Goal: Task Accomplishment & Management: Manage account settings

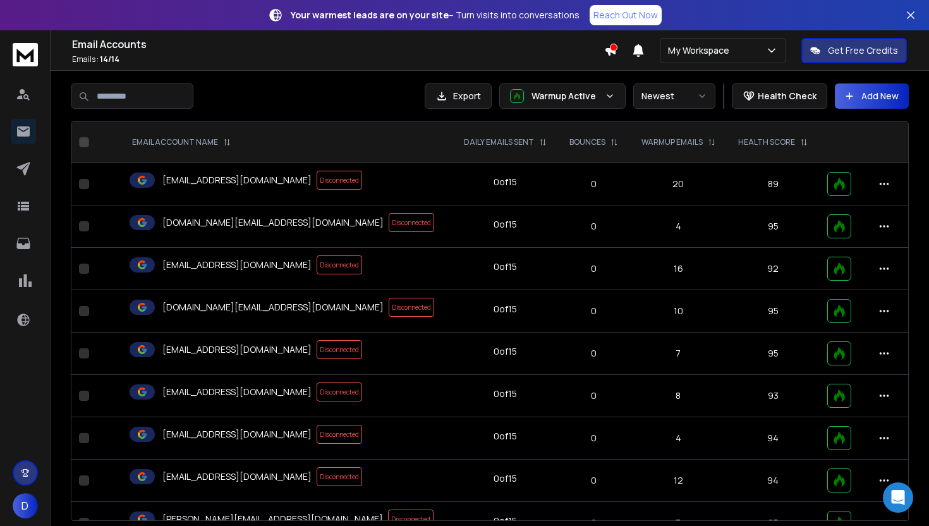
click at [885, 185] on icon at bounding box center [883, 183] width 11 height 11
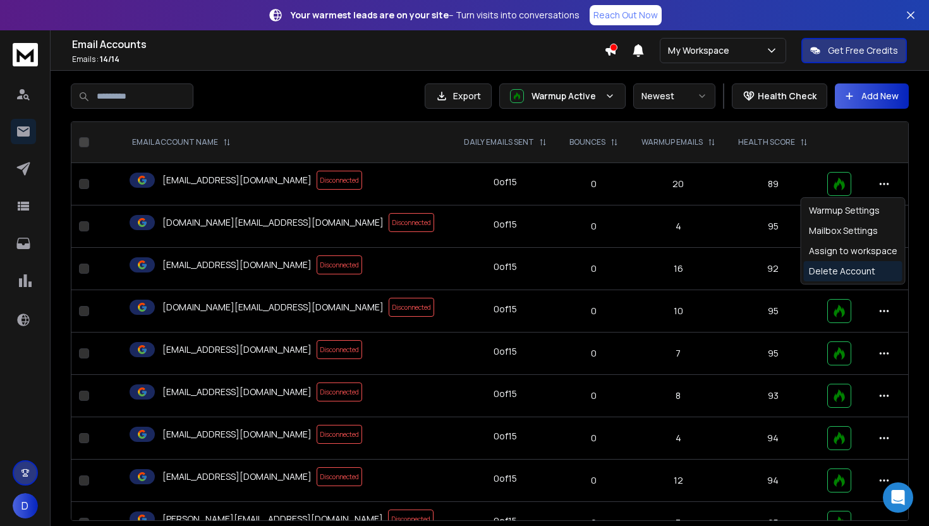
click at [854, 275] on div "Delete Account" at bounding box center [853, 271] width 99 height 20
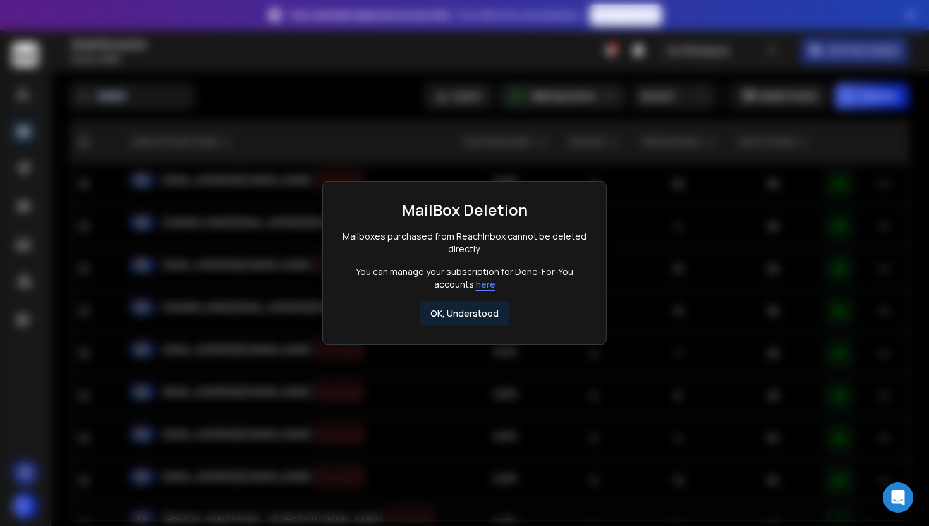
click at [485, 285] on link "here" at bounding box center [486, 284] width 20 height 13
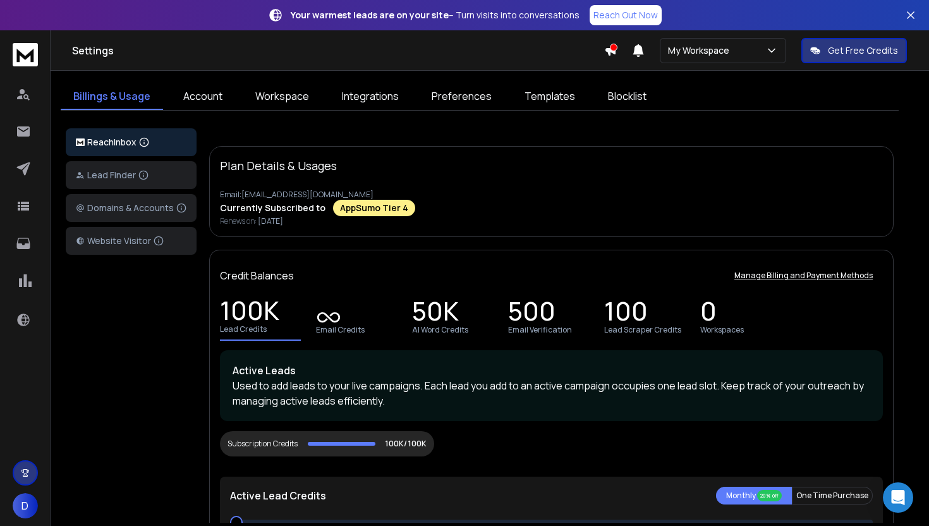
click at [128, 174] on button "Lead Finder" at bounding box center [131, 175] width 131 height 28
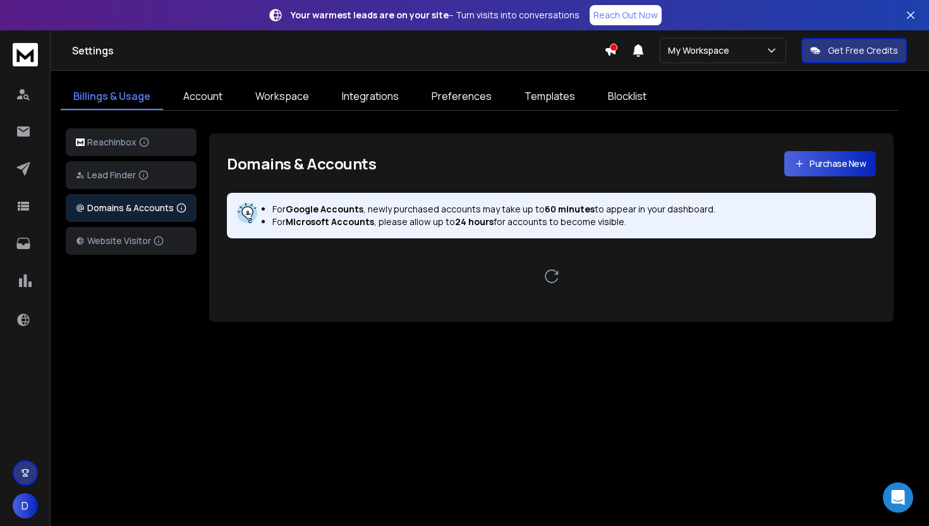
click at [135, 201] on button "Domains & Accounts" at bounding box center [131, 208] width 131 height 28
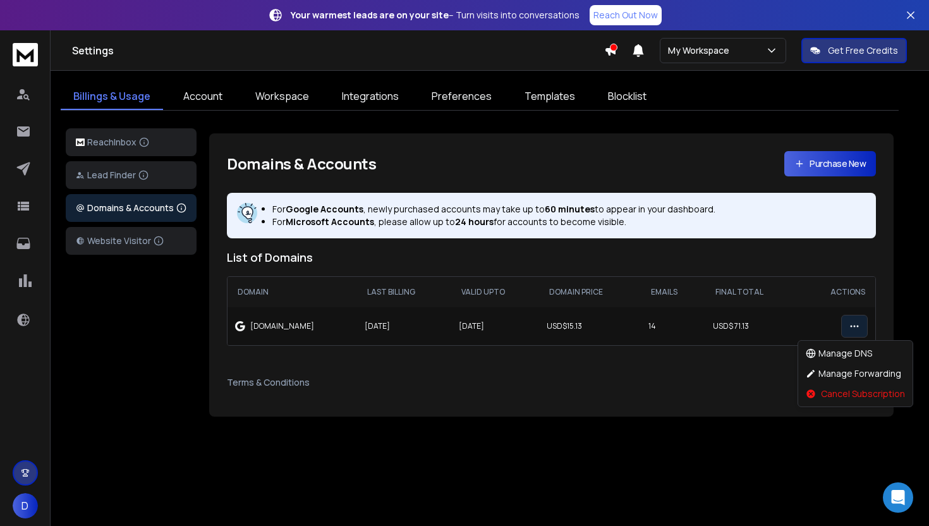
click at [854, 329] on icon "button" at bounding box center [854, 326] width 10 height 10
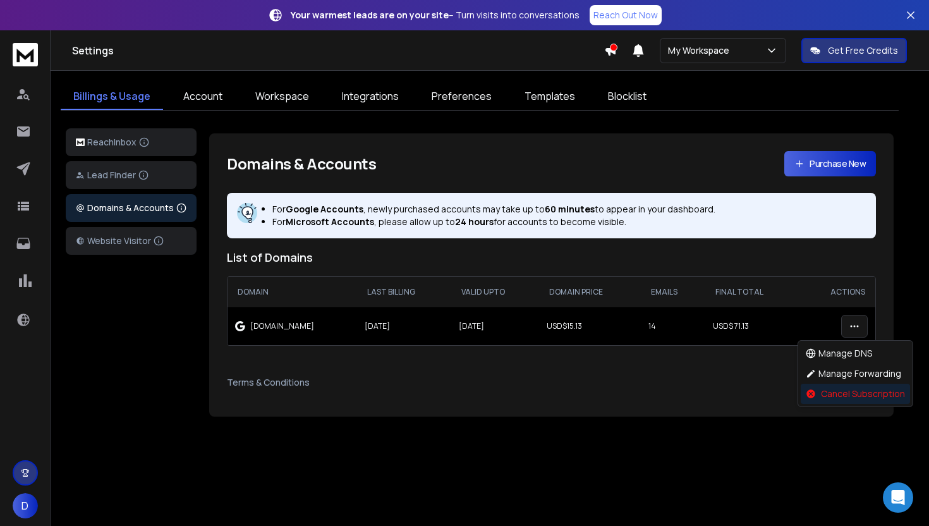
click at [849, 393] on p "Cancel Subscription" at bounding box center [855, 393] width 99 height 13
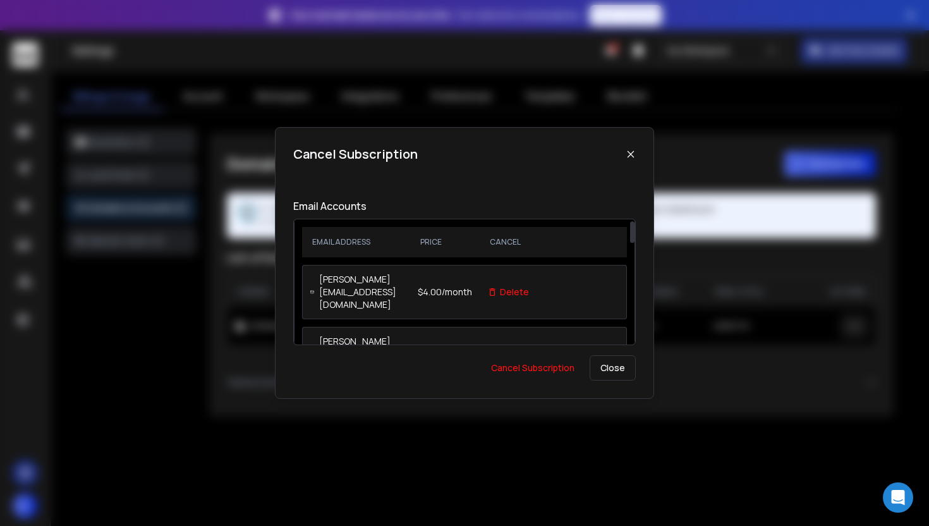
scroll to position [13, 0]
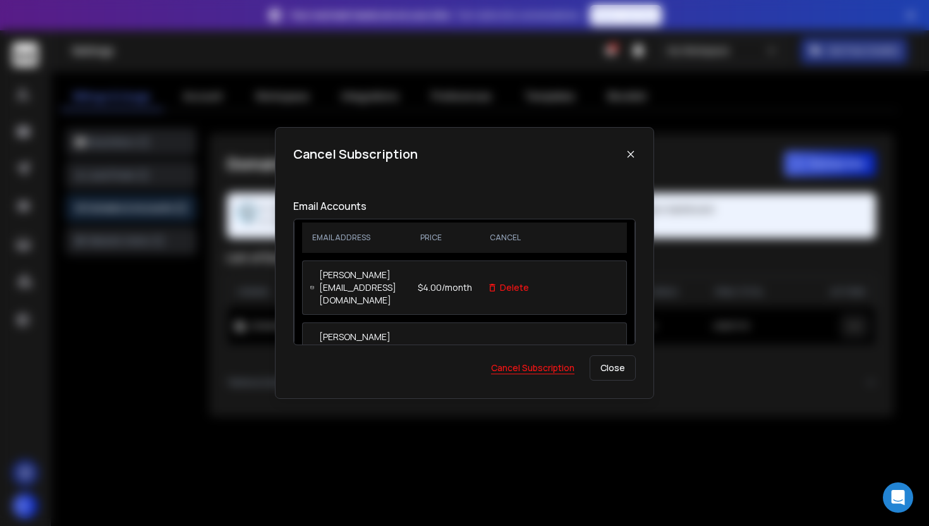
click at [546, 367] on button "Cancel Subscription" at bounding box center [533, 367] width 104 height 25
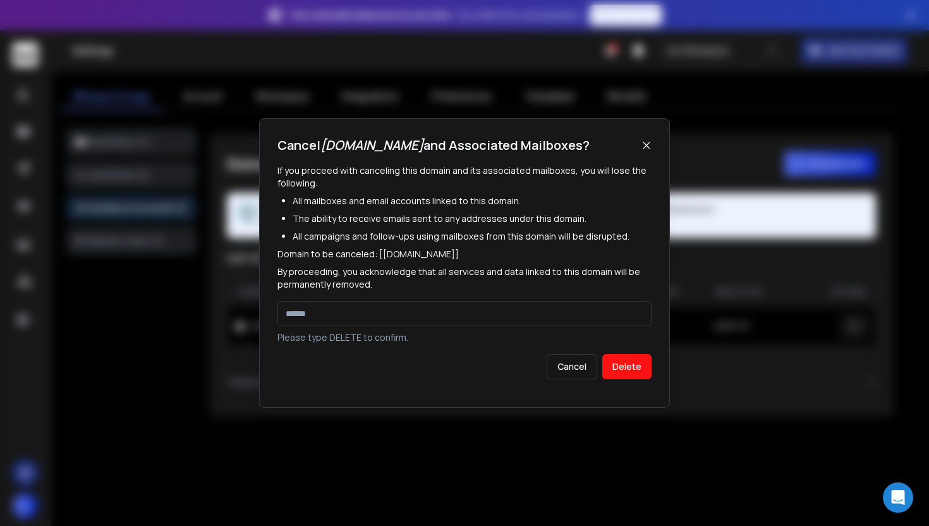
click at [555, 311] on input at bounding box center [464, 313] width 374 height 25
type input "******"
click at [633, 367] on button "Delete" at bounding box center [626, 366] width 49 height 25
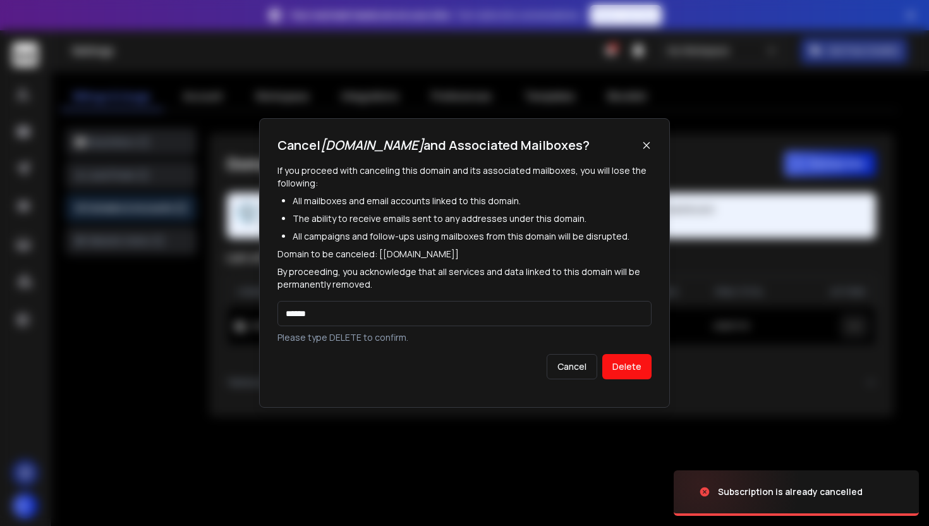
click at [649, 147] on icon at bounding box center [646, 145] width 10 height 10
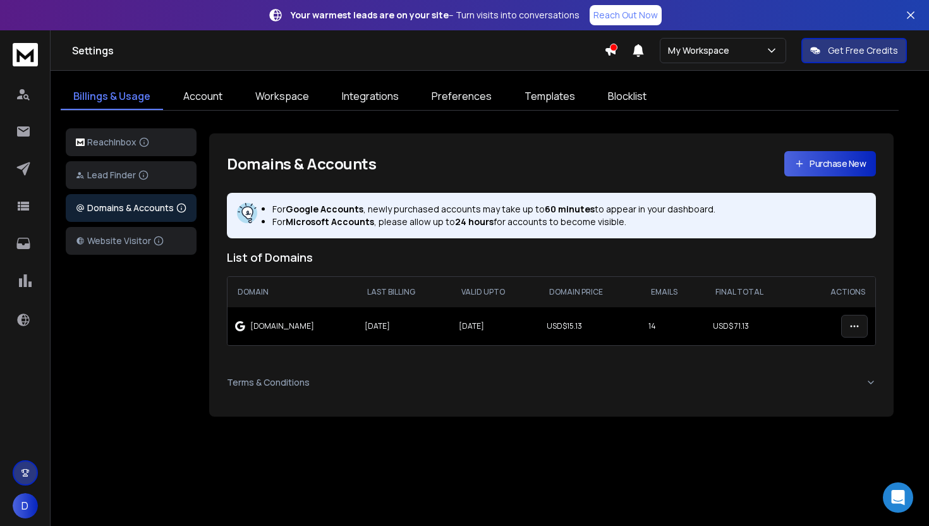
click at [133, 241] on button "Website Visitor" at bounding box center [131, 241] width 131 height 28
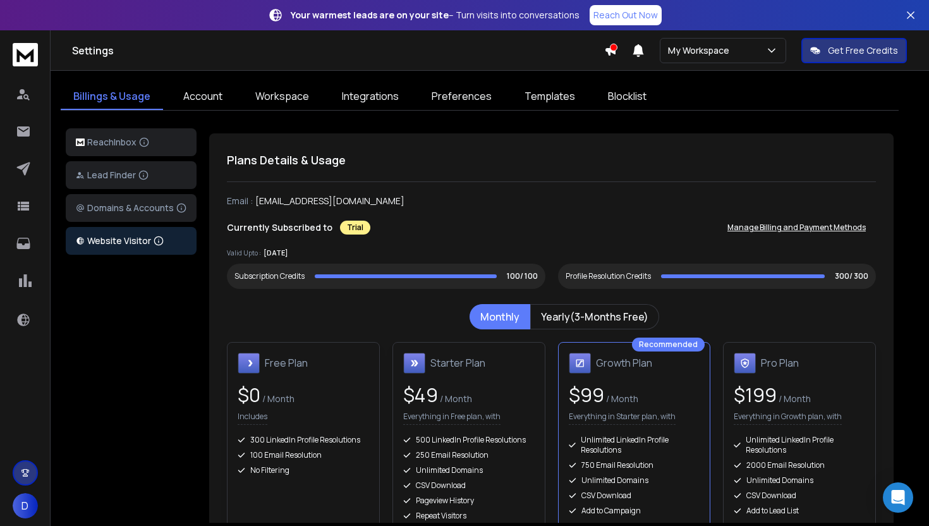
click at [198, 95] on link "Account" at bounding box center [203, 96] width 64 height 27
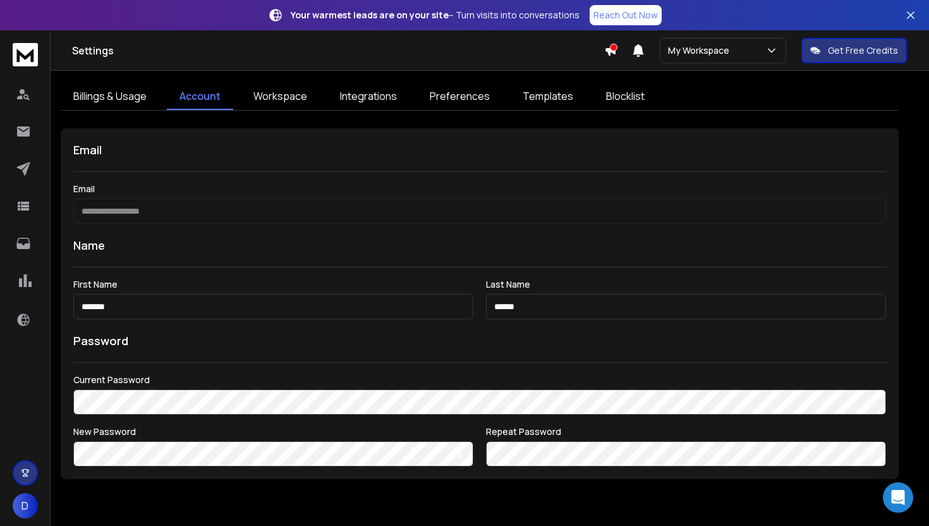
click at [274, 94] on link "Workspace" at bounding box center [280, 96] width 79 height 27
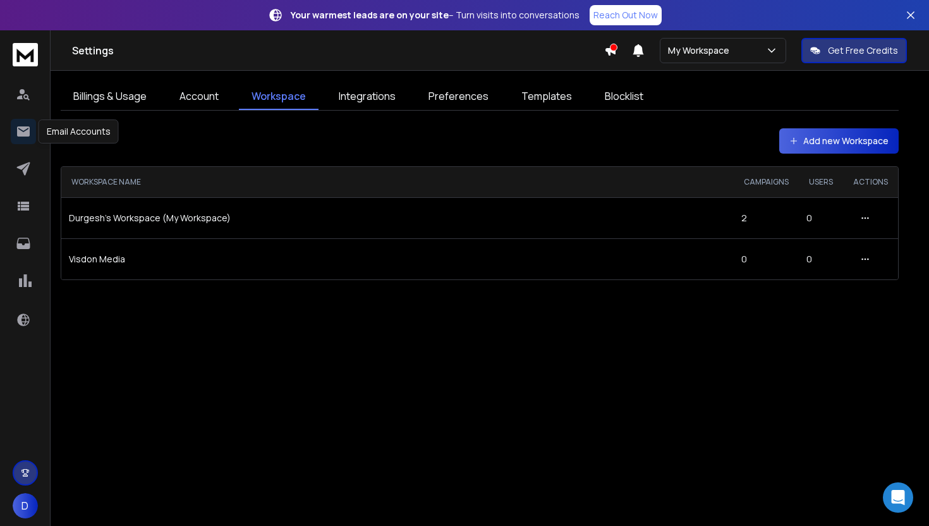
click at [27, 130] on icon at bounding box center [23, 131] width 13 height 10
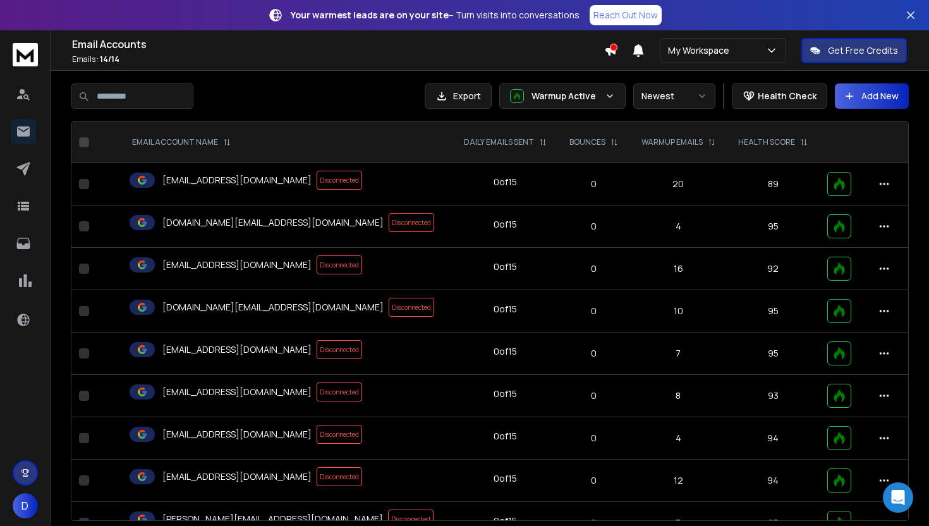
click at [878, 179] on icon at bounding box center [883, 183] width 11 height 11
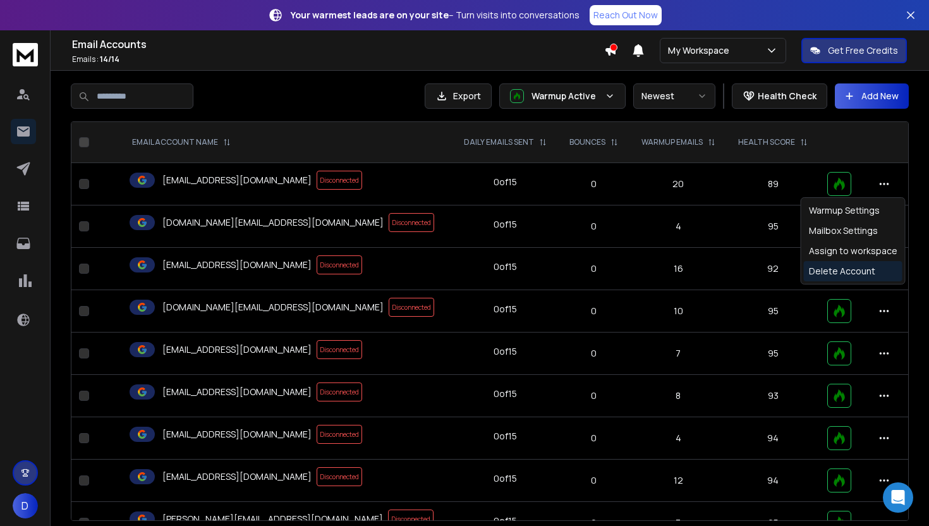
click at [840, 272] on div "Delete Account" at bounding box center [853, 271] width 99 height 20
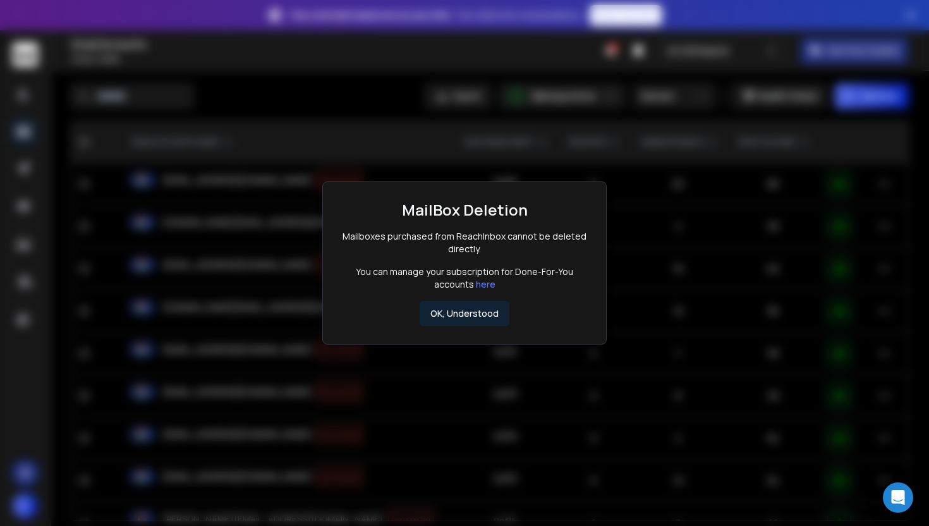
click at [480, 315] on button "OK, Understood" at bounding box center [465, 313] width 90 height 25
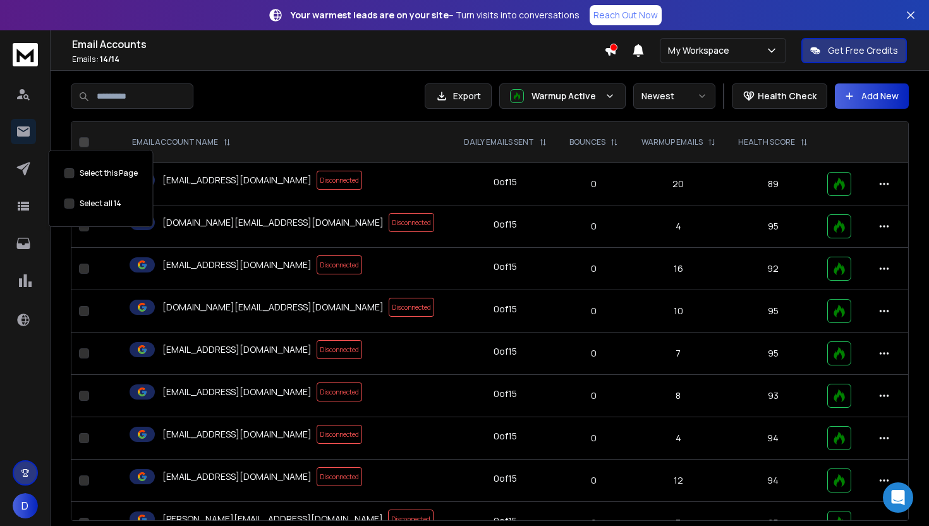
click at [84, 145] on button "Select this Page" at bounding box center [84, 142] width 10 height 10
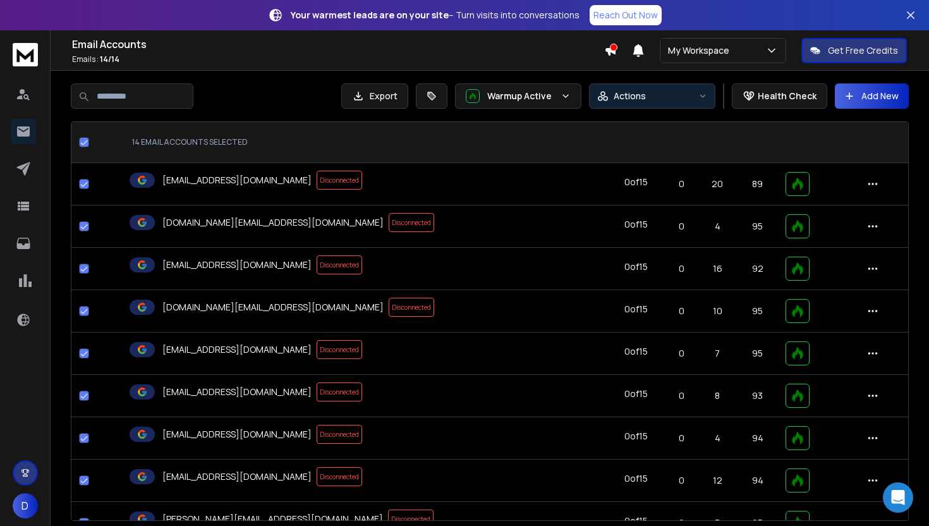
click at [704, 89] on button "Actions" at bounding box center [652, 95] width 126 height 25
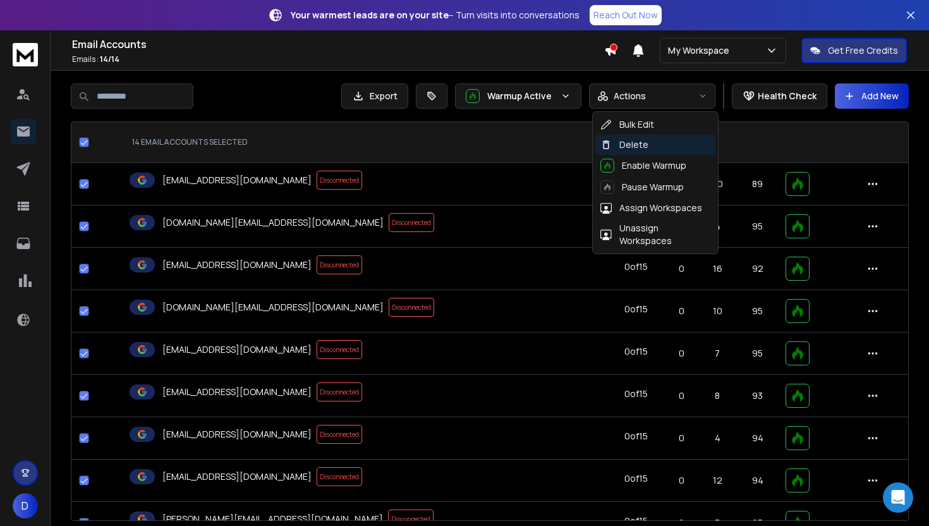
click at [639, 144] on div "Delete" at bounding box center [624, 144] width 48 height 13
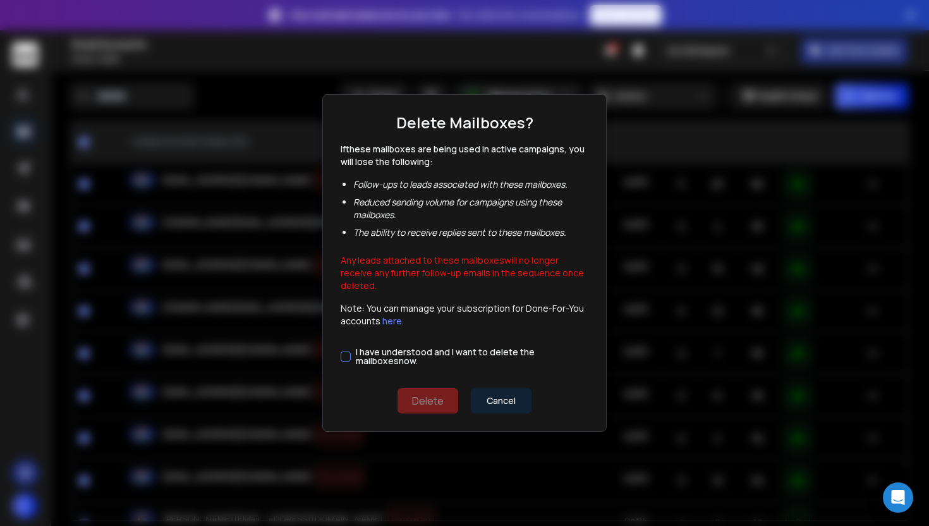
click at [348, 351] on button "I have understood and I want to delete the mailbox es now." at bounding box center [346, 356] width 10 height 10
click at [437, 397] on button "Delete" at bounding box center [427, 400] width 61 height 25
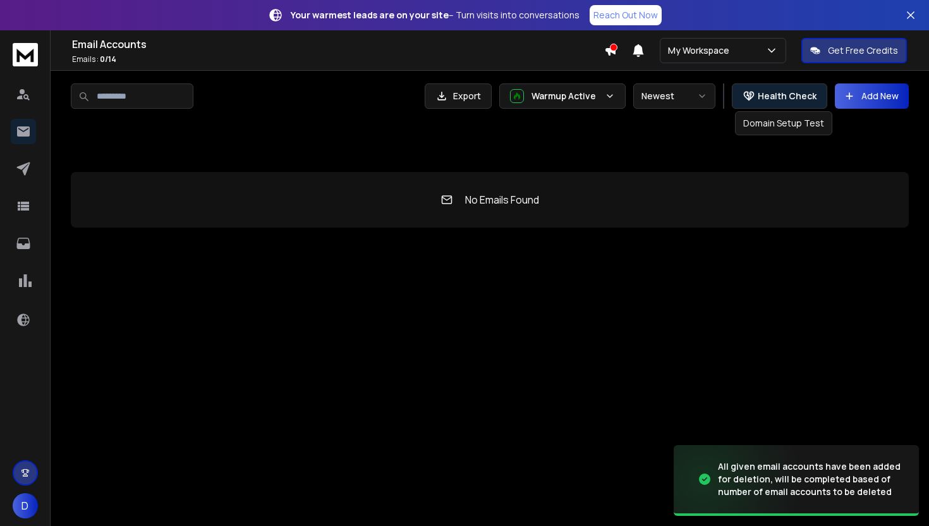
click at [794, 99] on p "Health Check" at bounding box center [787, 96] width 59 height 13
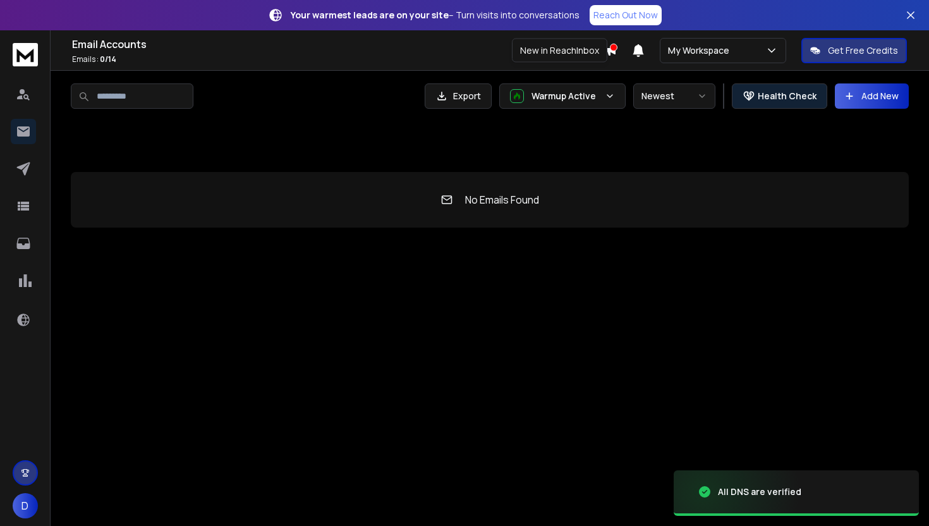
click at [612, 52] on icon at bounding box center [610, 50] width 10 height 10
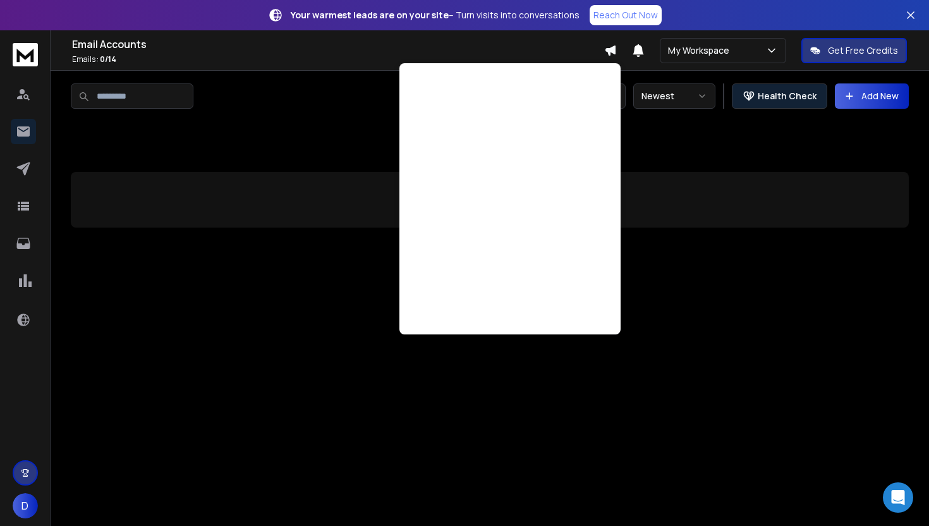
click at [912, 14] on icon at bounding box center [910, 14] width 11 height 11
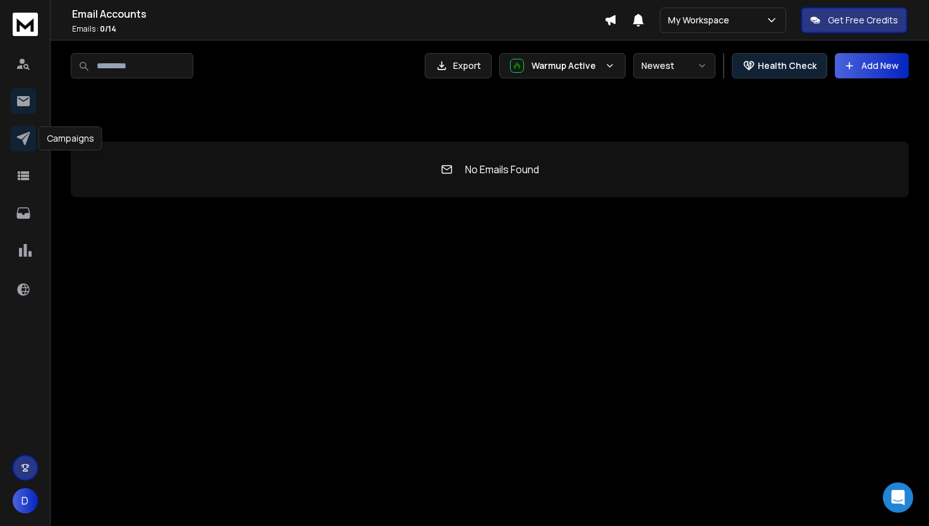
click at [23, 142] on icon at bounding box center [22, 137] width 13 height 13
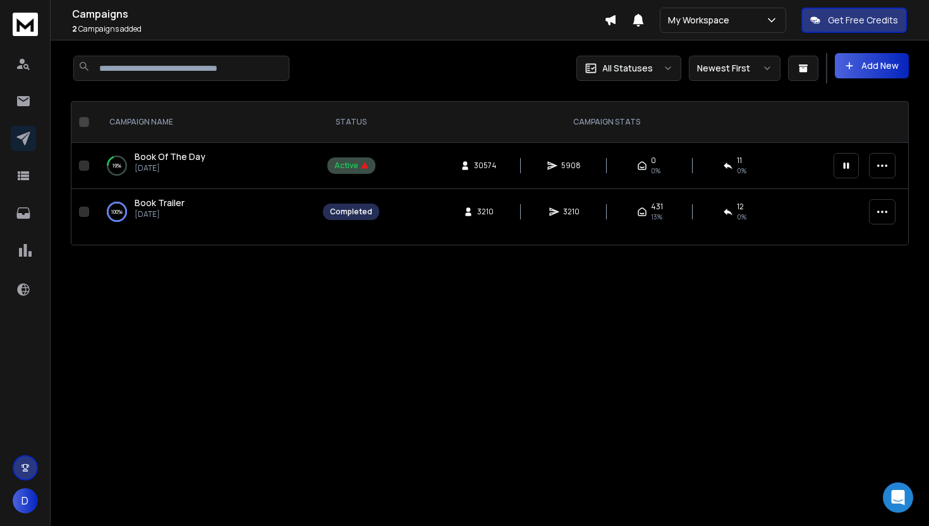
click at [885, 164] on icon "button" at bounding box center [882, 165] width 13 height 13
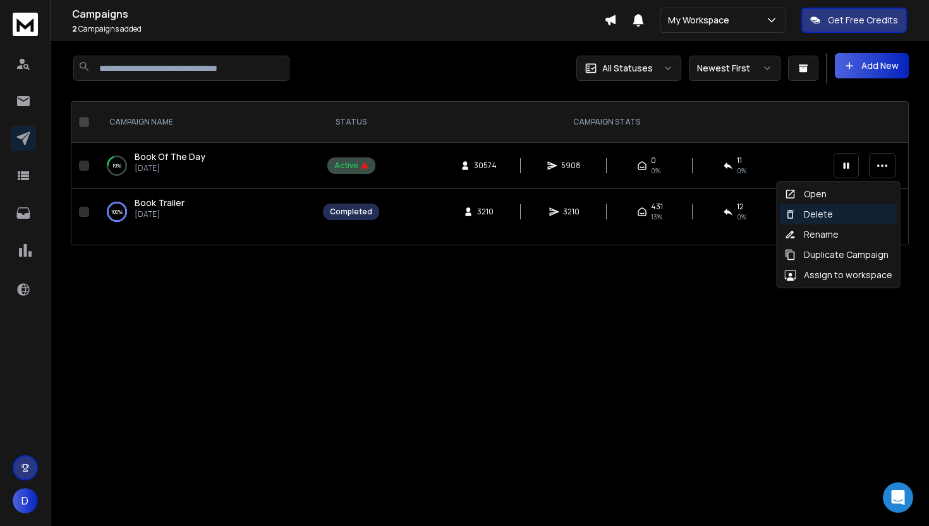
click at [824, 216] on div "Delete" at bounding box center [809, 214] width 48 height 13
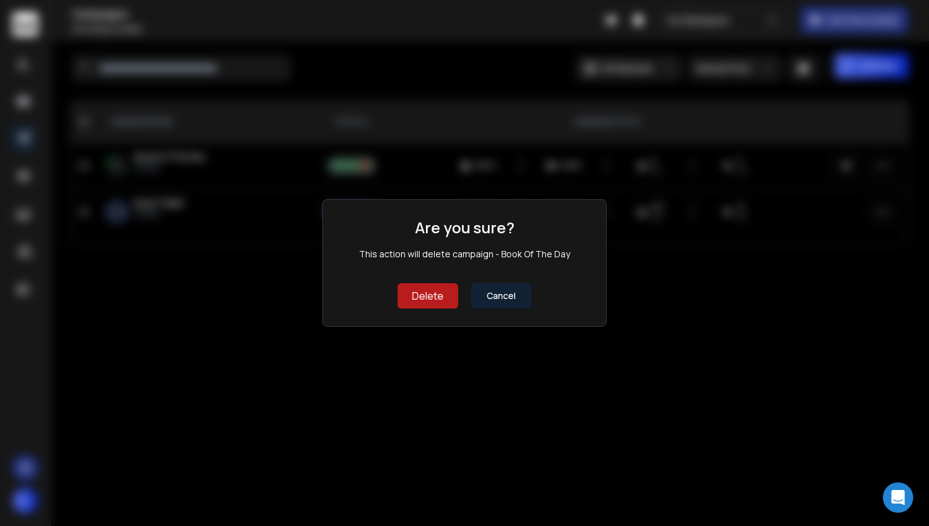
click at [435, 298] on button "Delete" at bounding box center [427, 295] width 61 height 25
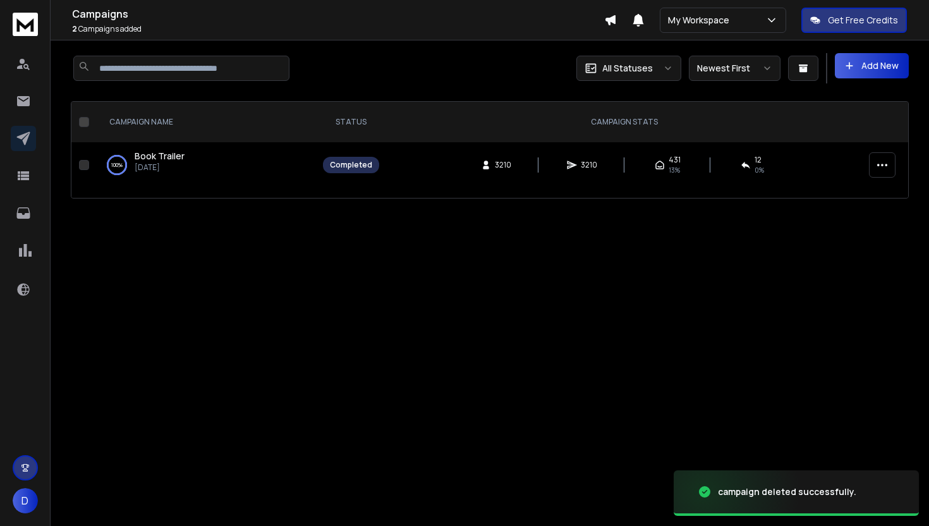
click at [880, 162] on icon "button" at bounding box center [882, 165] width 13 height 13
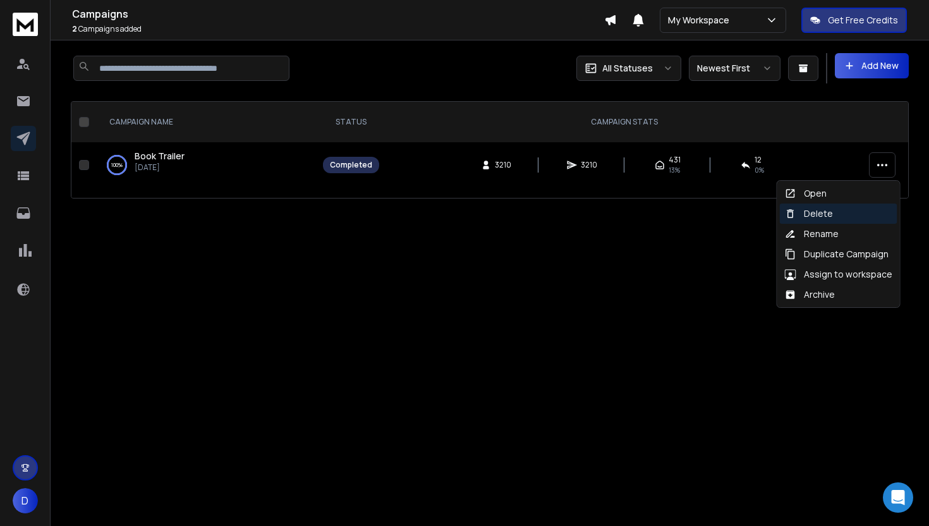
click at [812, 210] on div "Delete" at bounding box center [809, 213] width 48 height 13
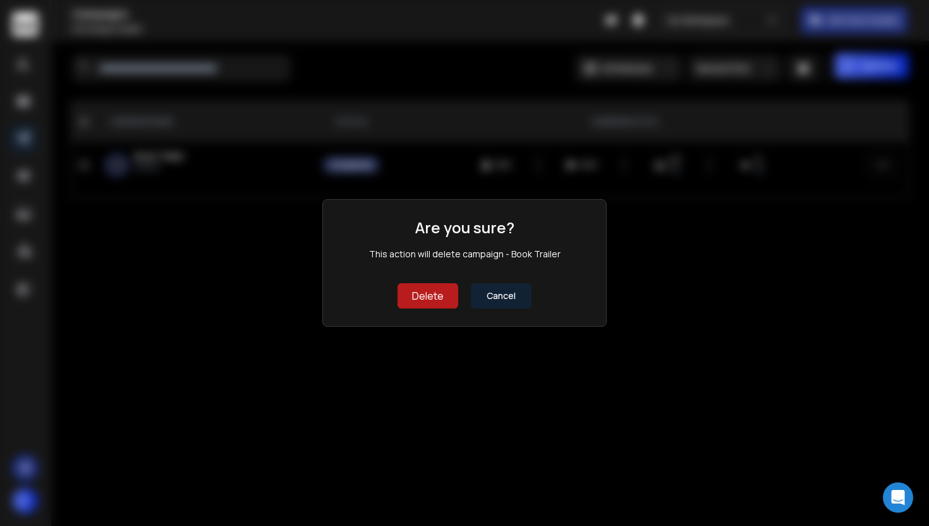
click at [444, 294] on button "Delete" at bounding box center [427, 295] width 61 height 25
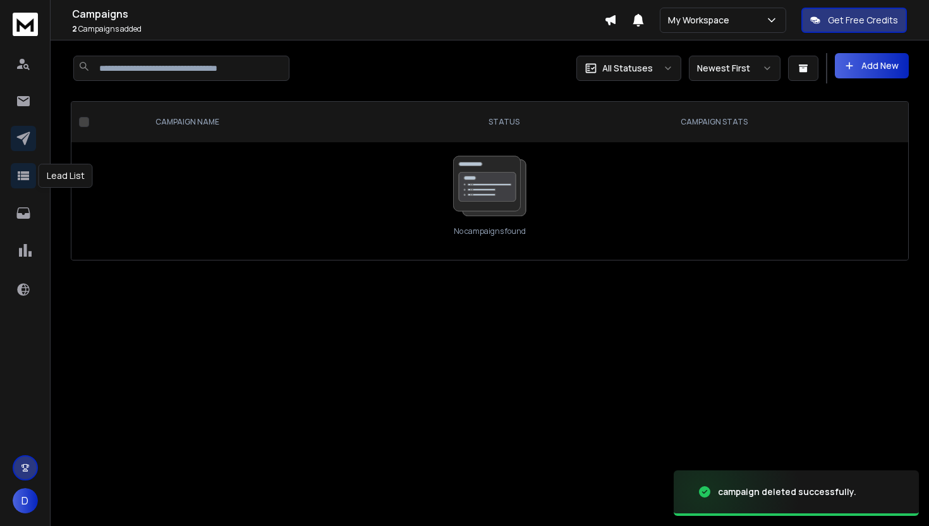
click at [26, 178] on icon at bounding box center [23, 175] width 11 height 9
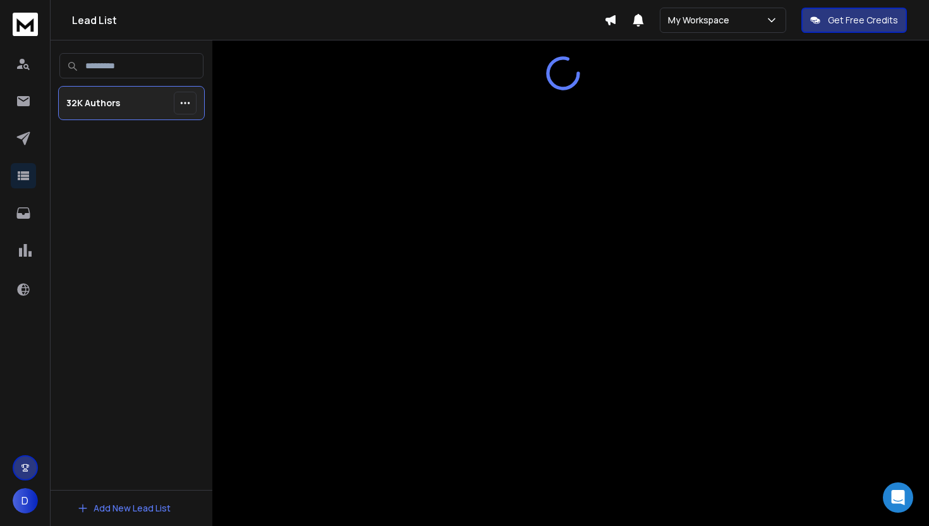
click at [108, 104] on p "32K Authors" at bounding box center [93, 103] width 54 height 13
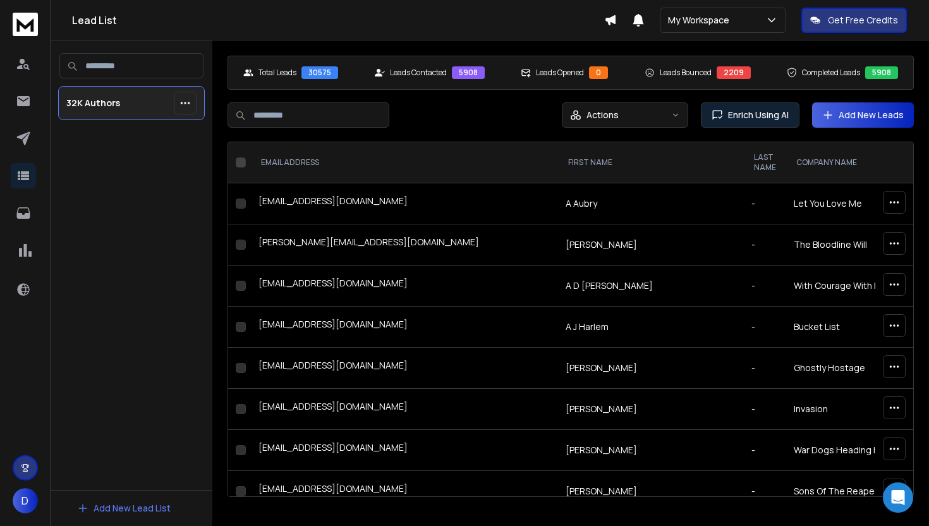
click at [755, 114] on span "Enrich Using AI" at bounding box center [756, 115] width 66 height 13
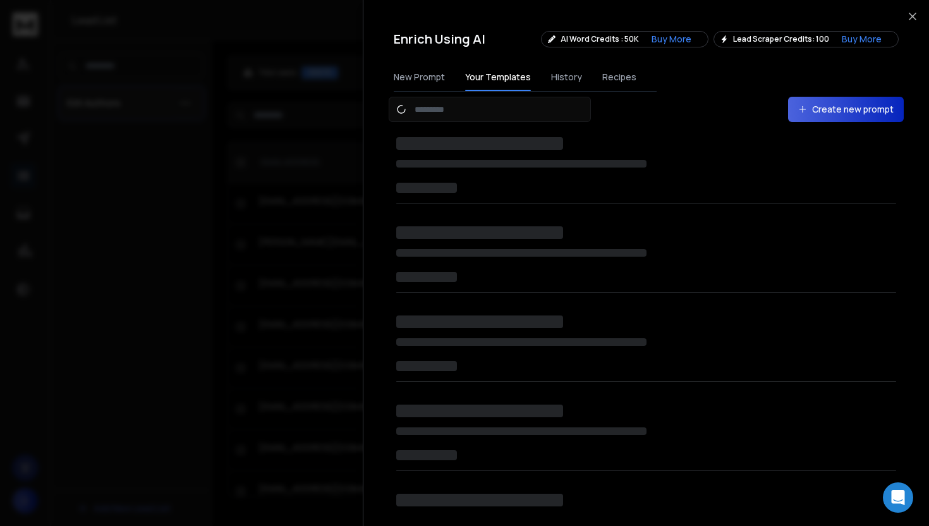
click at [509, 82] on button "Your Templates" at bounding box center [498, 77] width 66 height 28
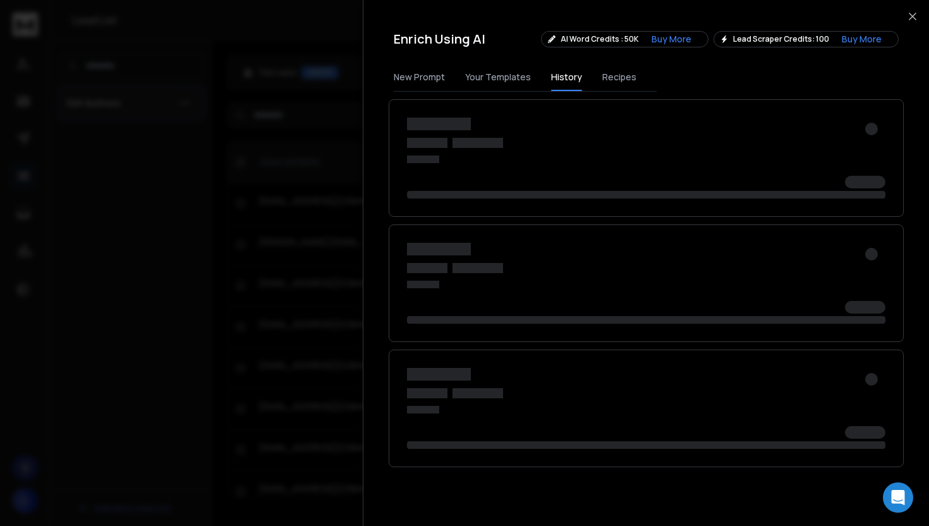
click at [568, 82] on button "History" at bounding box center [566, 77] width 31 height 28
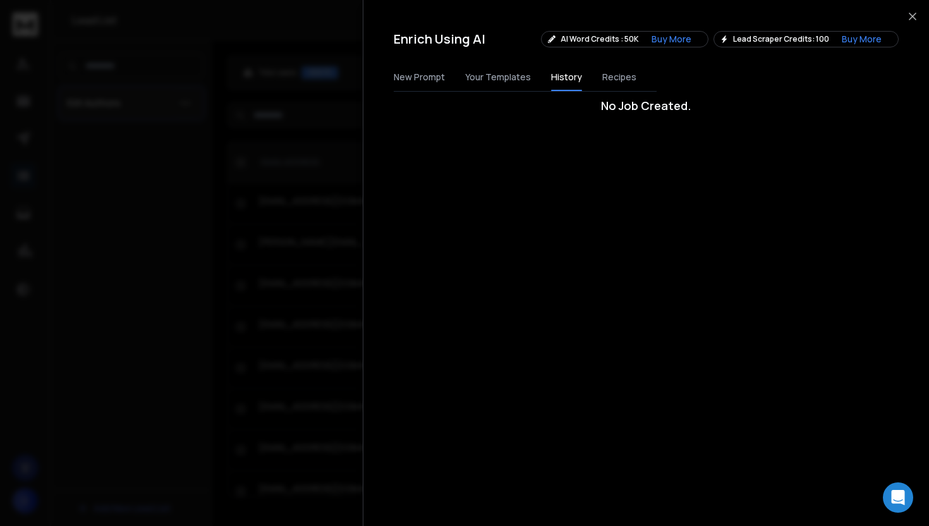
click at [610, 83] on span "Recipes" at bounding box center [619, 77] width 34 height 13
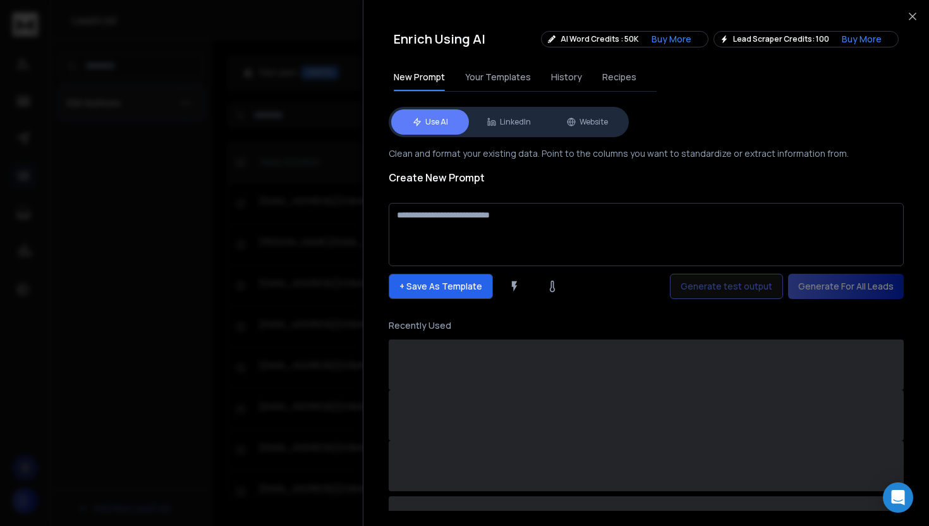
click at [418, 78] on button "New Prompt" at bounding box center [419, 77] width 51 height 28
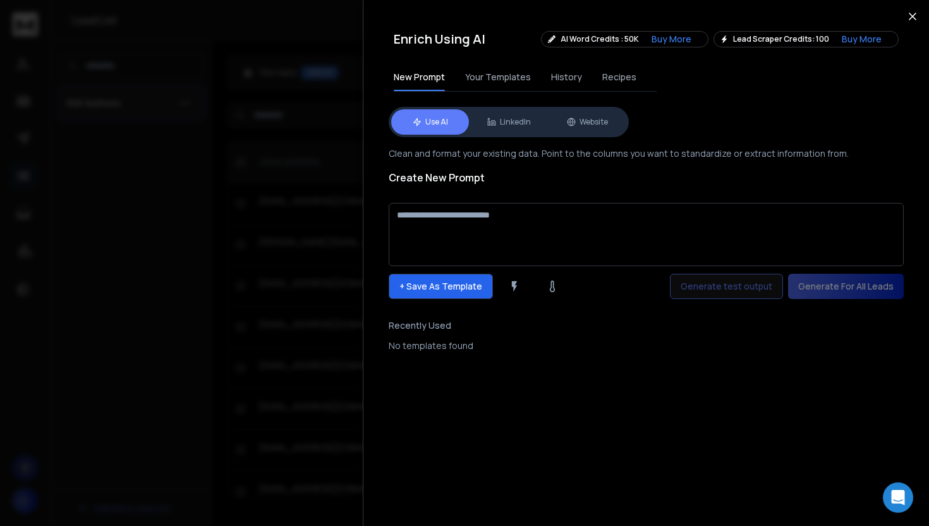
click at [911, 16] on icon "button" at bounding box center [912, 16] width 6 height 6
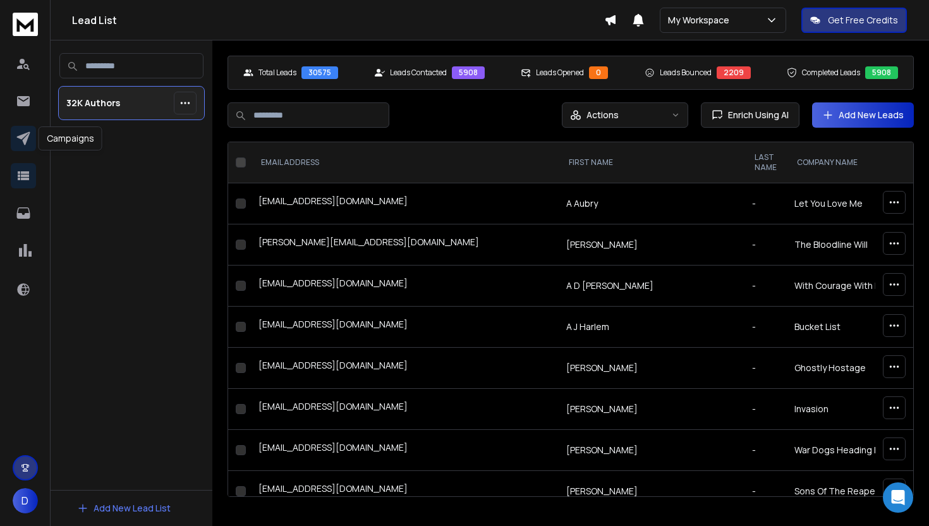
click at [18, 134] on icon at bounding box center [23, 138] width 15 height 15
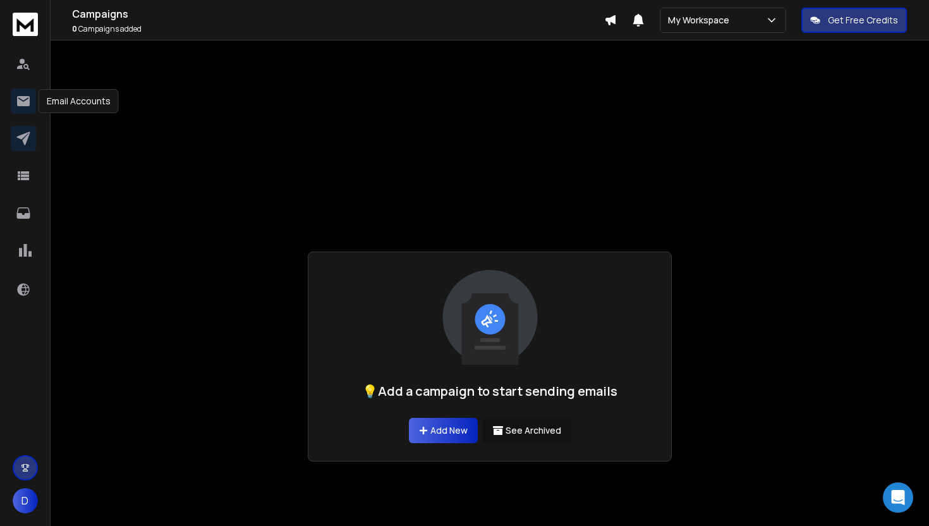
click at [25, 106] on icon at bounding box center [23, 101] width 13 height 10
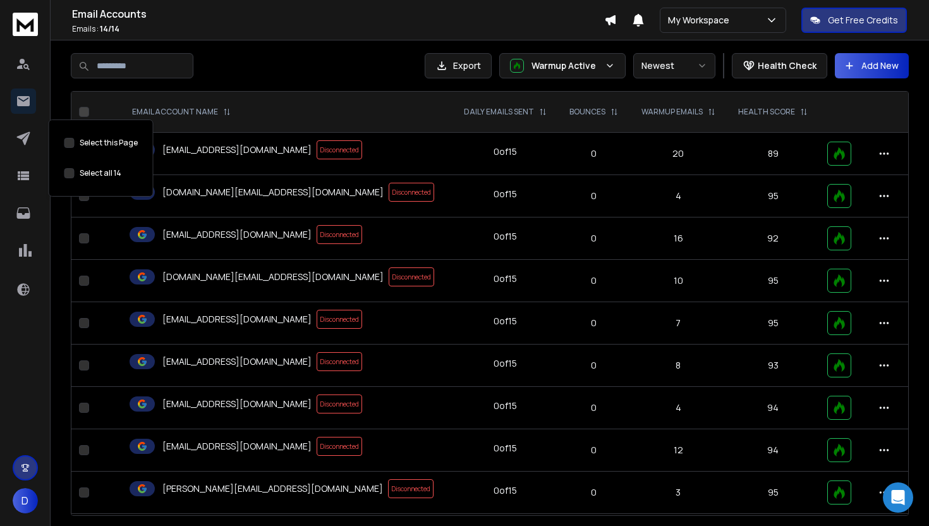
click at [82, 116] on button "Select this Page" at bounding box center [84, 112] width 10 height 10
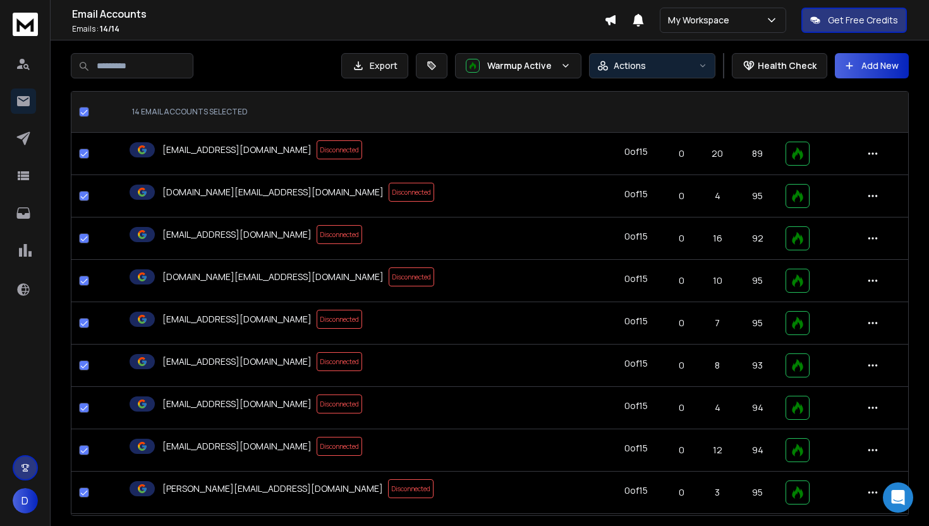
click at [656, 68] on div "Actions" at bounding box center [645, 65] width 96 height 13
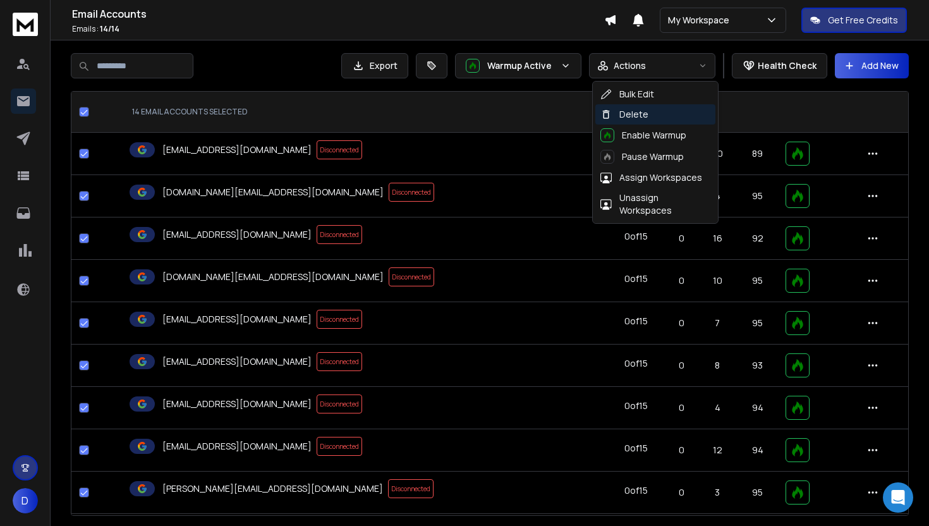
click at [633, 111] on div "Delete" at bounding box center [624, 114] width 48 height 13
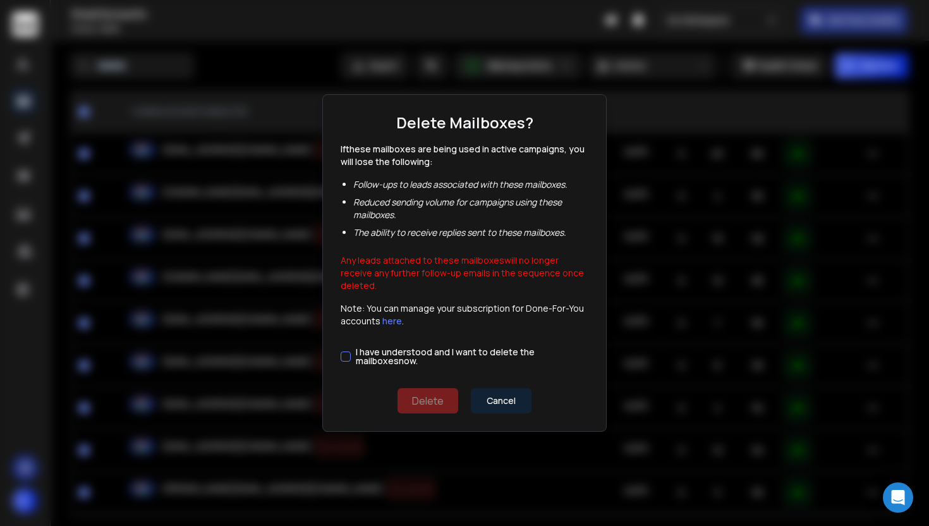
click at [347, 351] on button "I have understood and I want to delete the mailbox es now." at bounding box center [346, 356] width 10 height 10
click at [428, 394] on button "Delete" at bounding box center [427, 400] width 61 height 25
